Goal: Check status

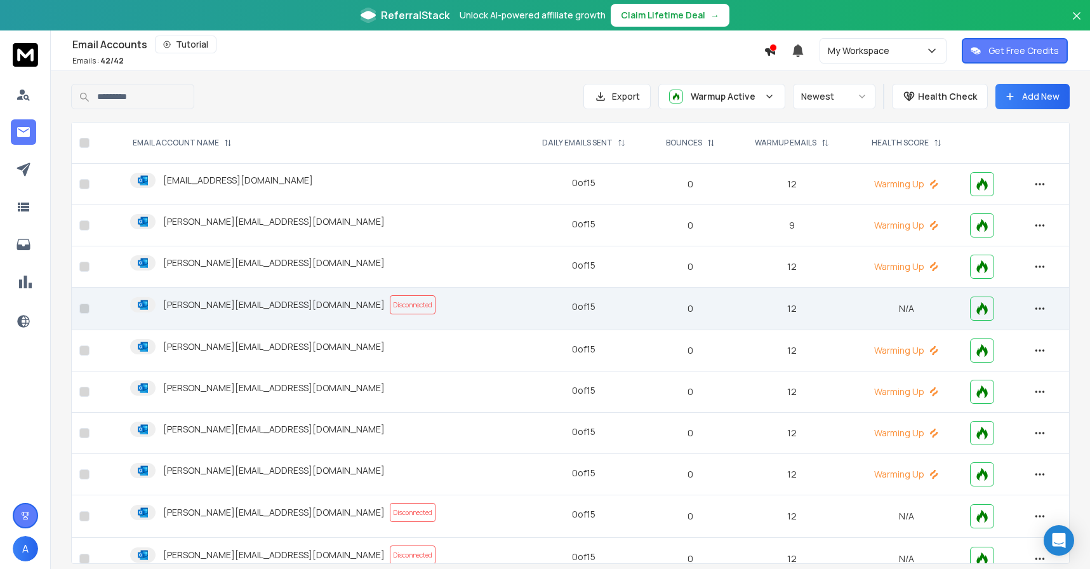
click at [225, 312] on div "[PERSON_NAME][EMAIL_ADDRESS][DOMAIN_NAME]" at bounding box center [257, 304] width 254 height 15
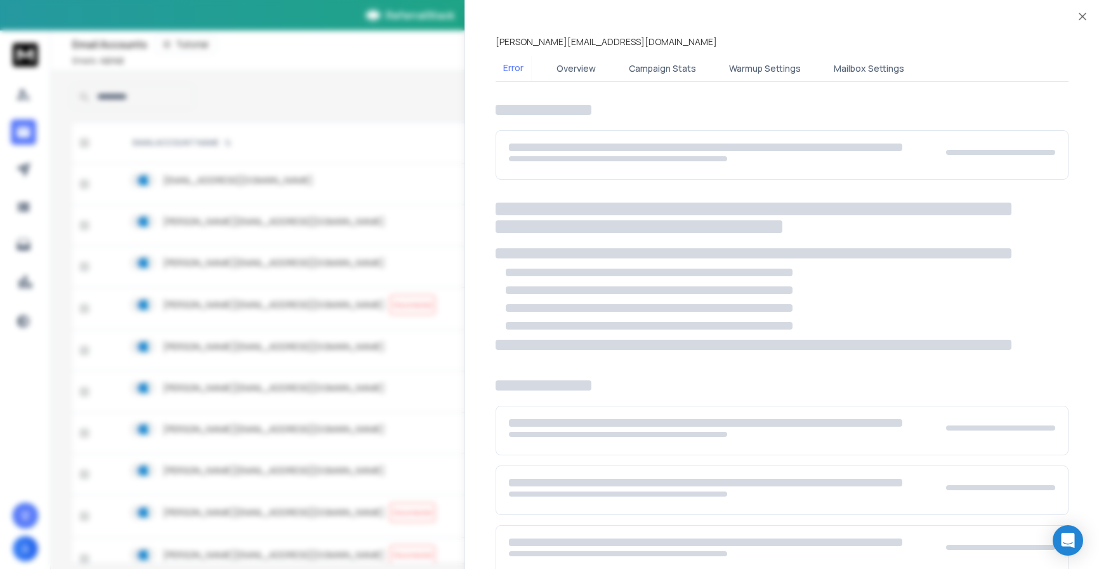
click at [374, 112] on div at bounding box center [549, 284] width 1099 height 569
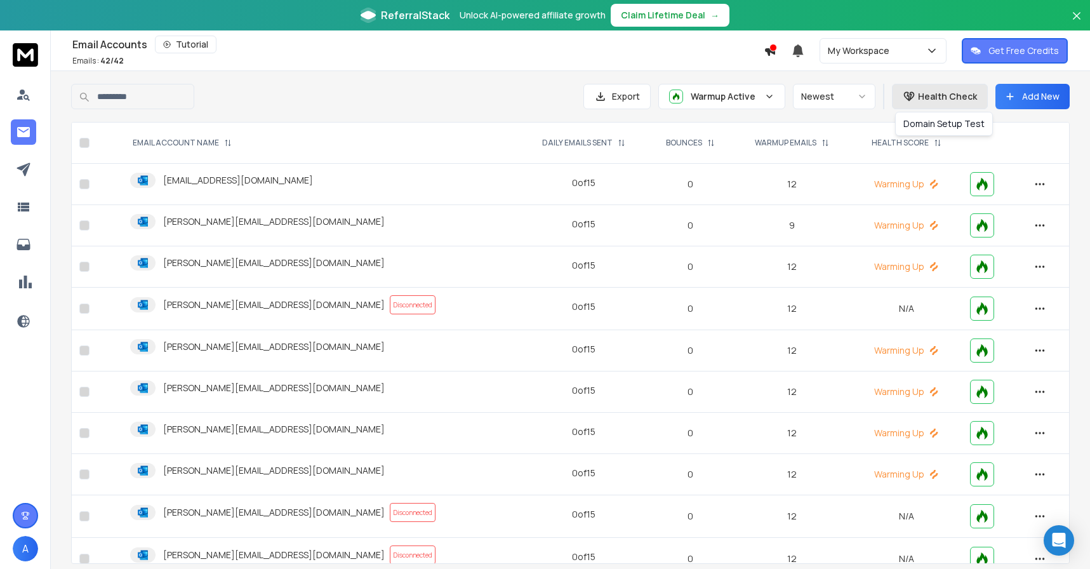
click at [938, 95] on p "Health Check" at bounding box center [947, 96] width 59 height 13
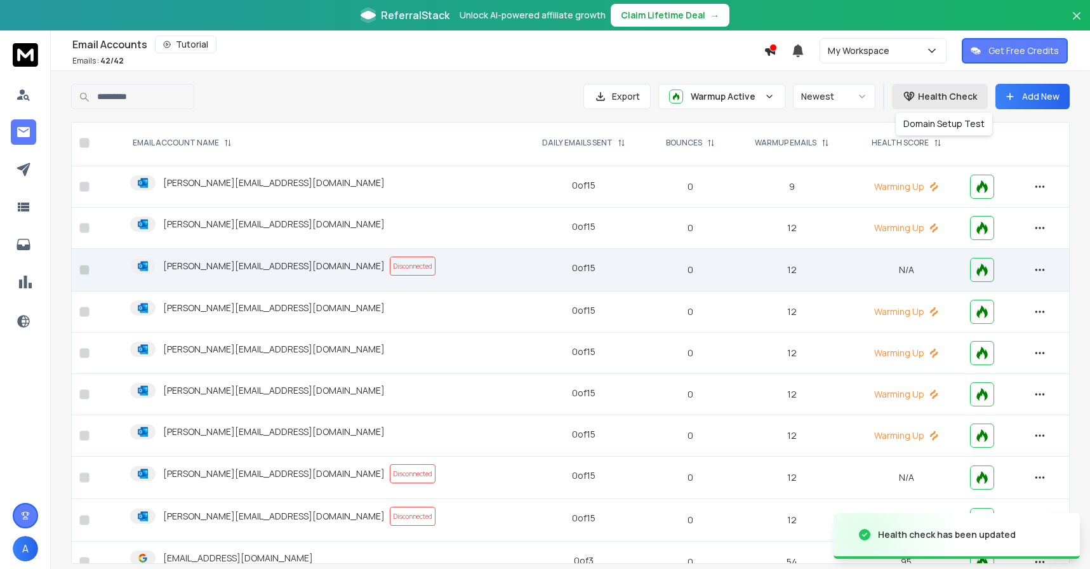
scroll to position [40, 0]
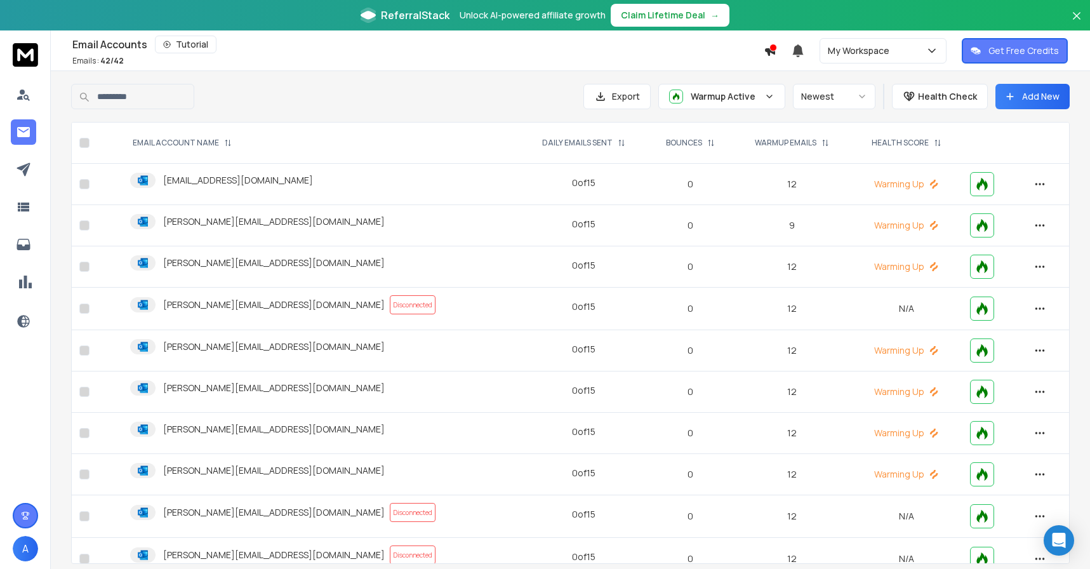
click at [785, 98] on div "Warmup Active" at bounding box center [721, 96] width 127 height 25
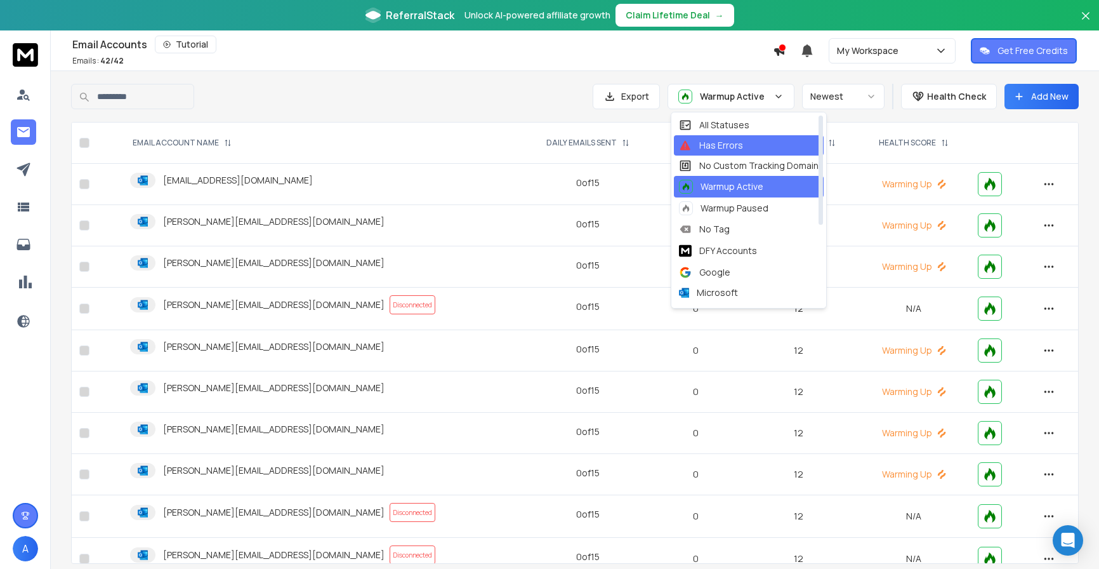
click at [753, 145] on div "Has Errors" at bounding box center [749, 145] width 150 height 20
